Goal: Navigation & Orientation: Find specific page/section

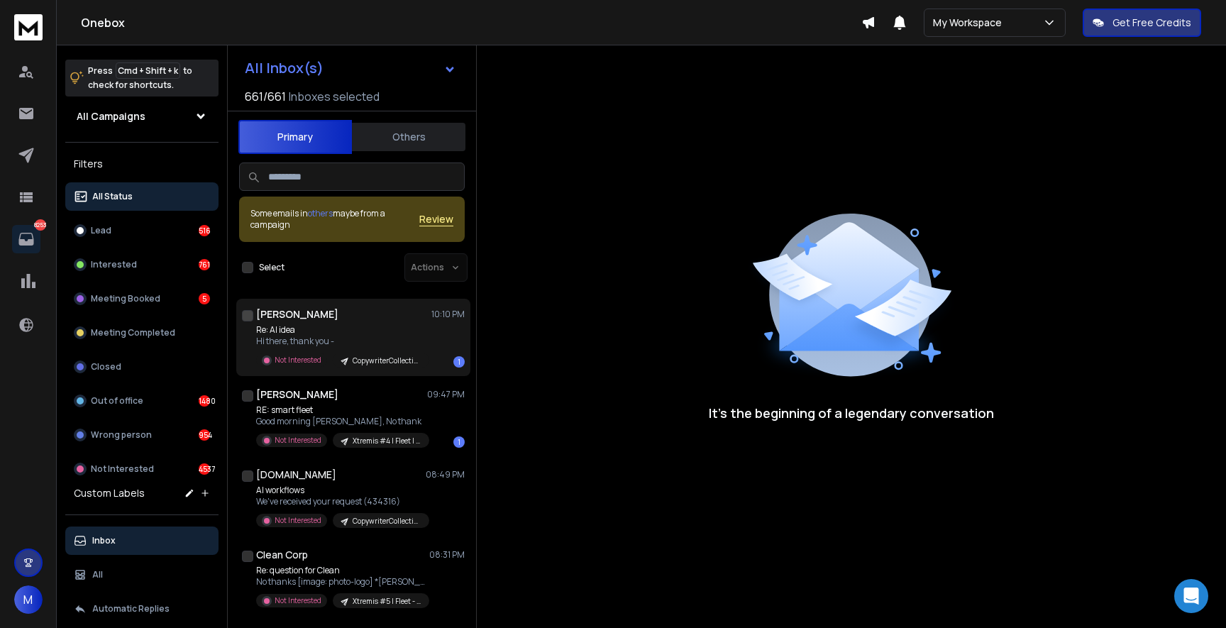
click at [304, 308] on h1 "[PERSON_NAME]" at bounding box center [297, 314] width 82 height 14
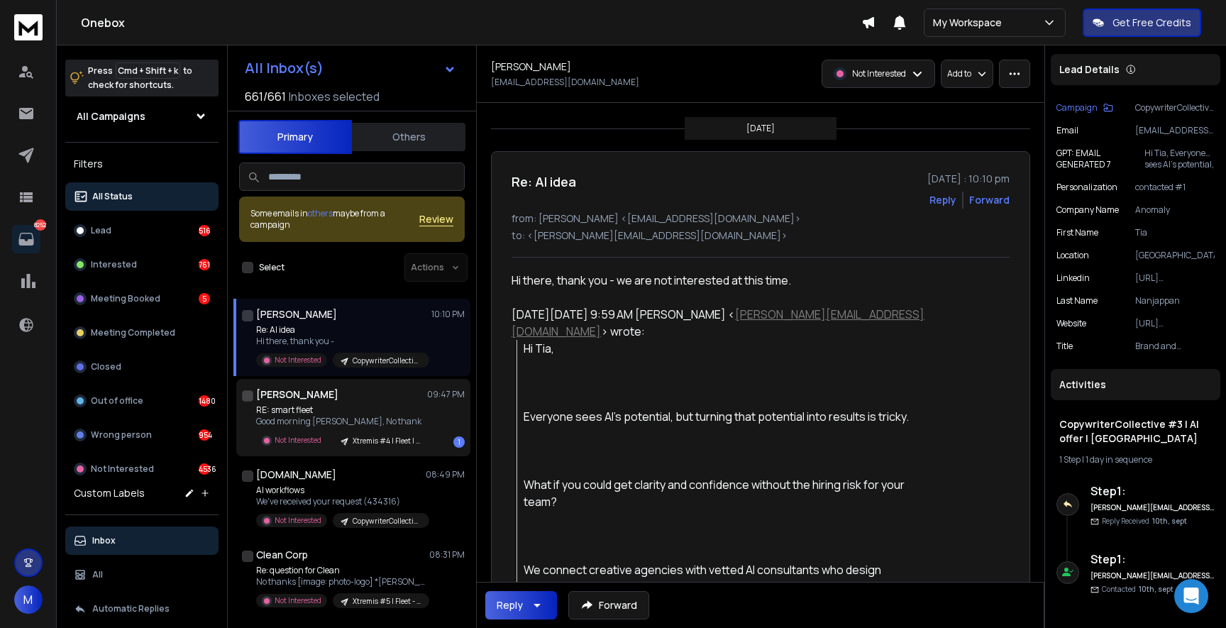
click at [320, 395] on h1 "[PERSON_NAME]" at bounding box center [297, 394] width 82 height 14
